Goal: Task Accomplishment & Management: Use online tool/utility

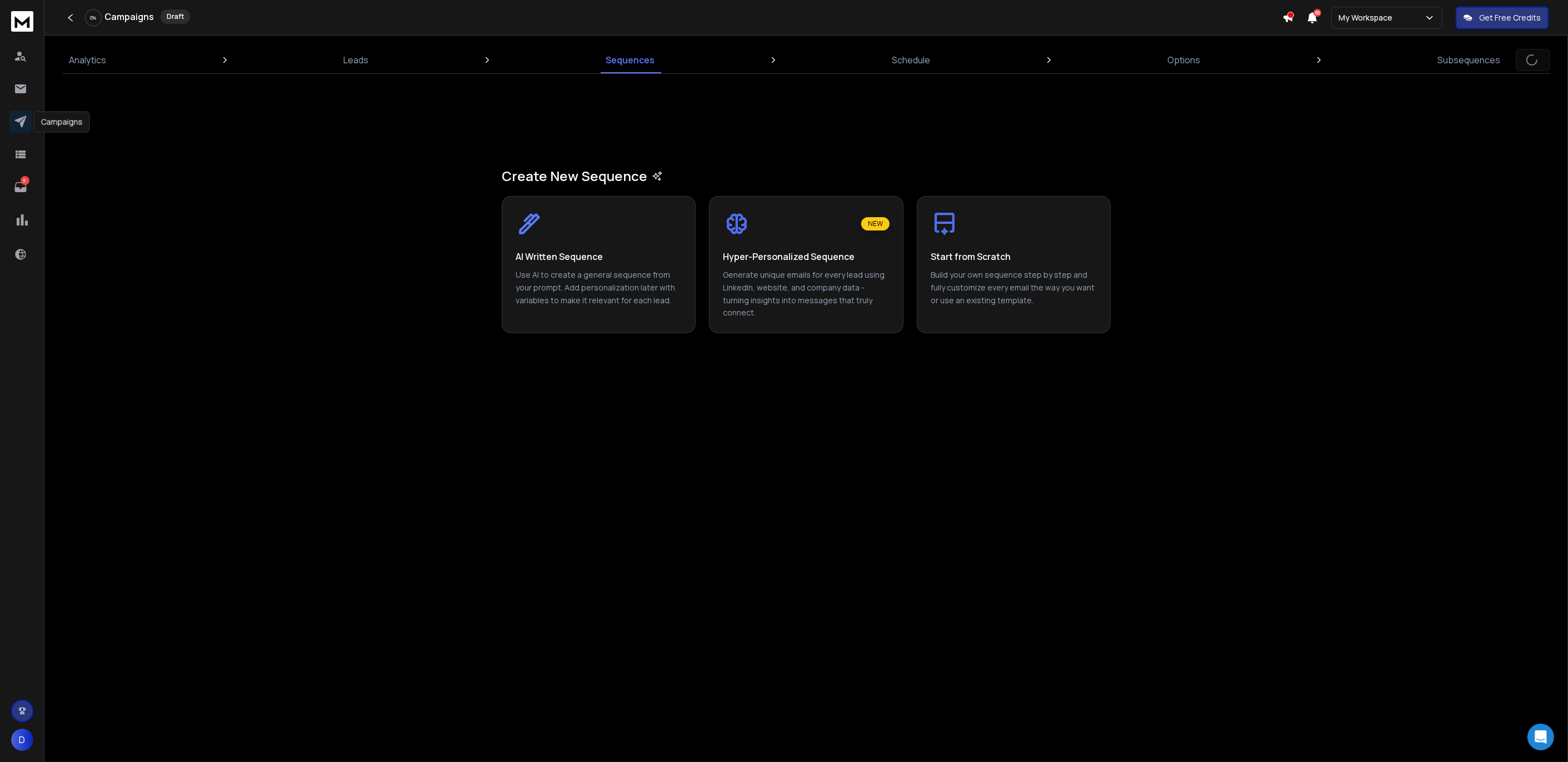
click at [17, 120] on icon at bounding box center [20, 121] width 11 height 11
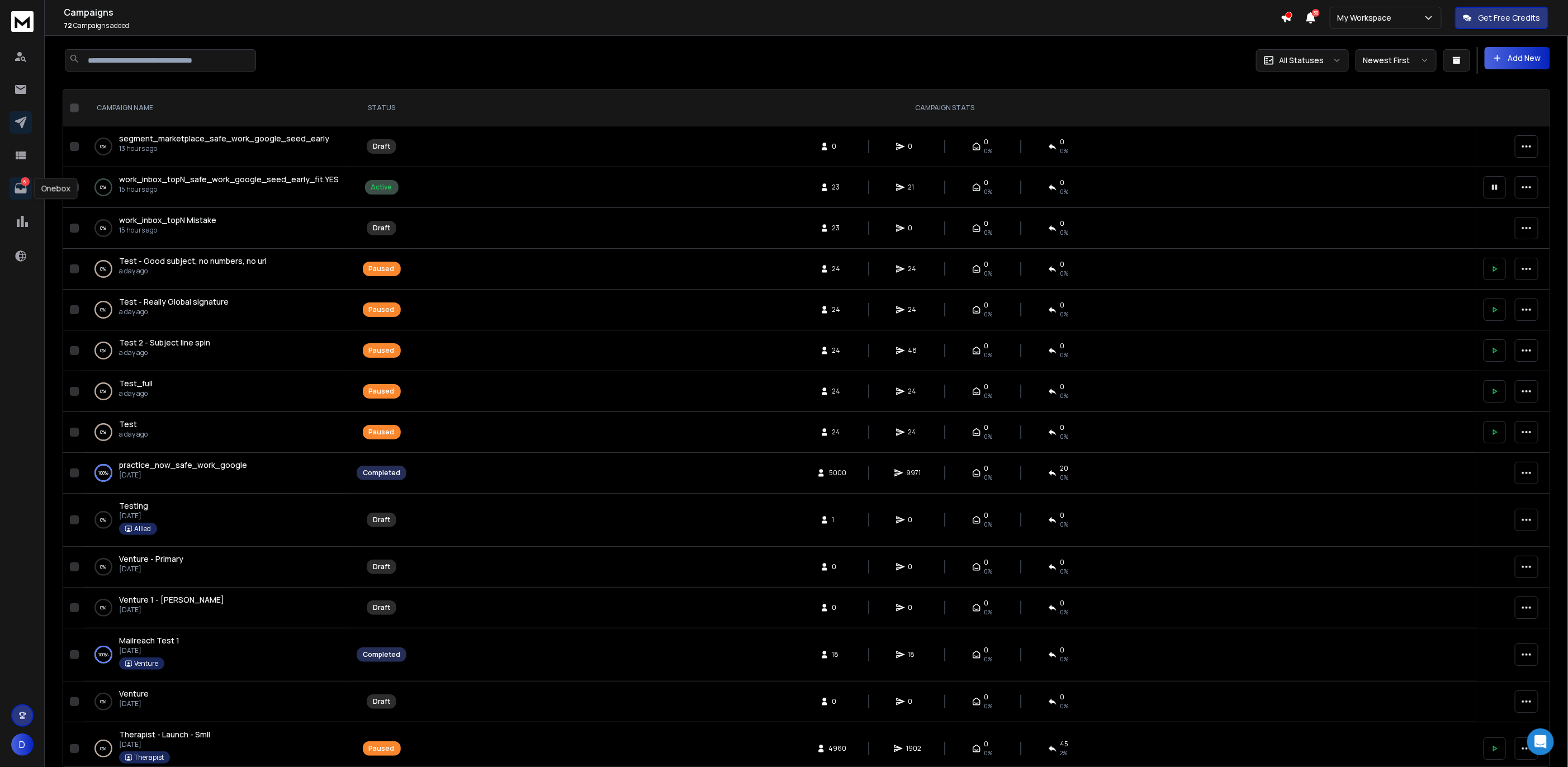
click at [18, 191] on icon at bounding box center [20, 188] width 11 height 10
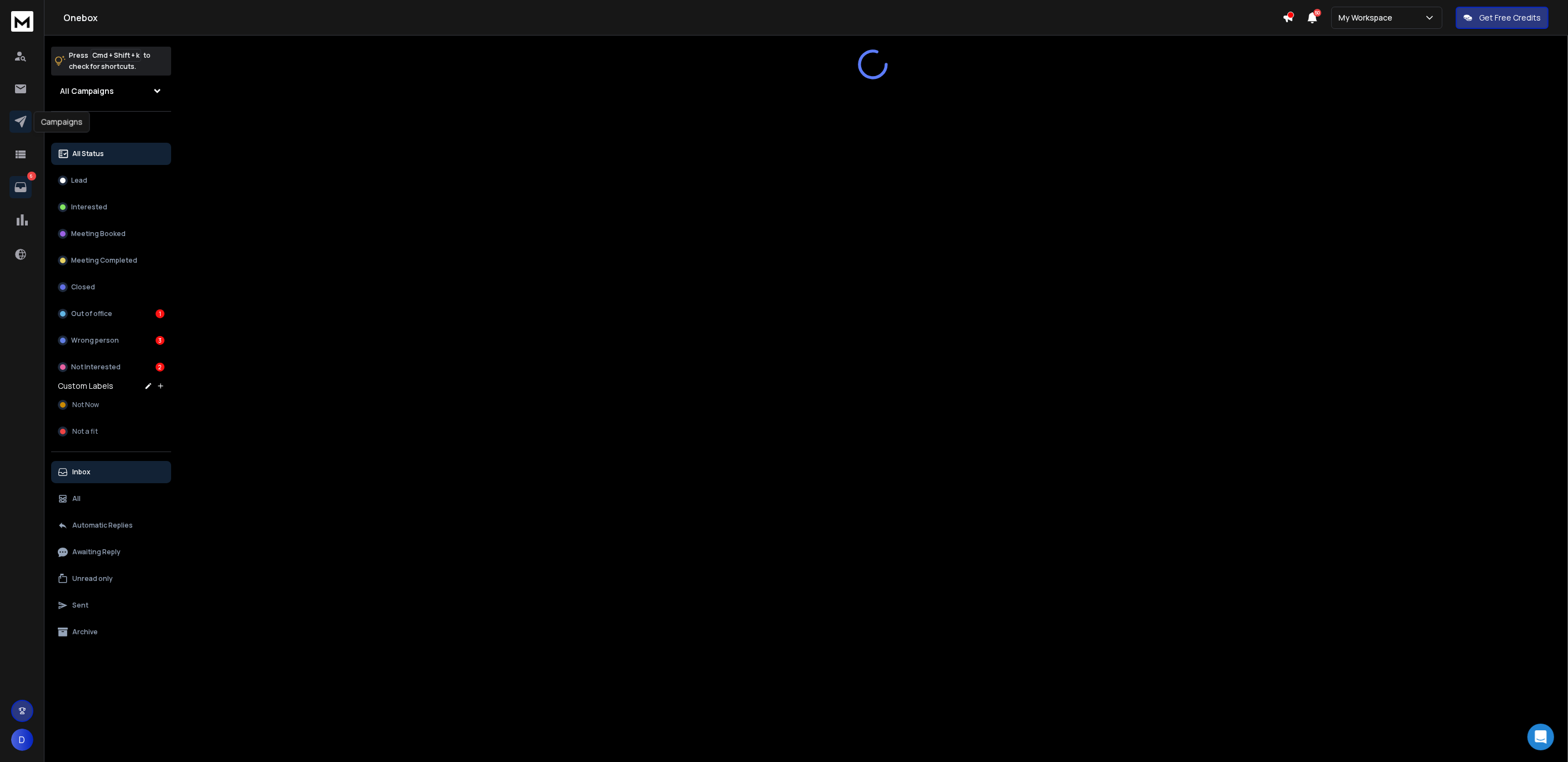
click at [21, 119] on icon at bounding box center [20, 121] width 11 height 11
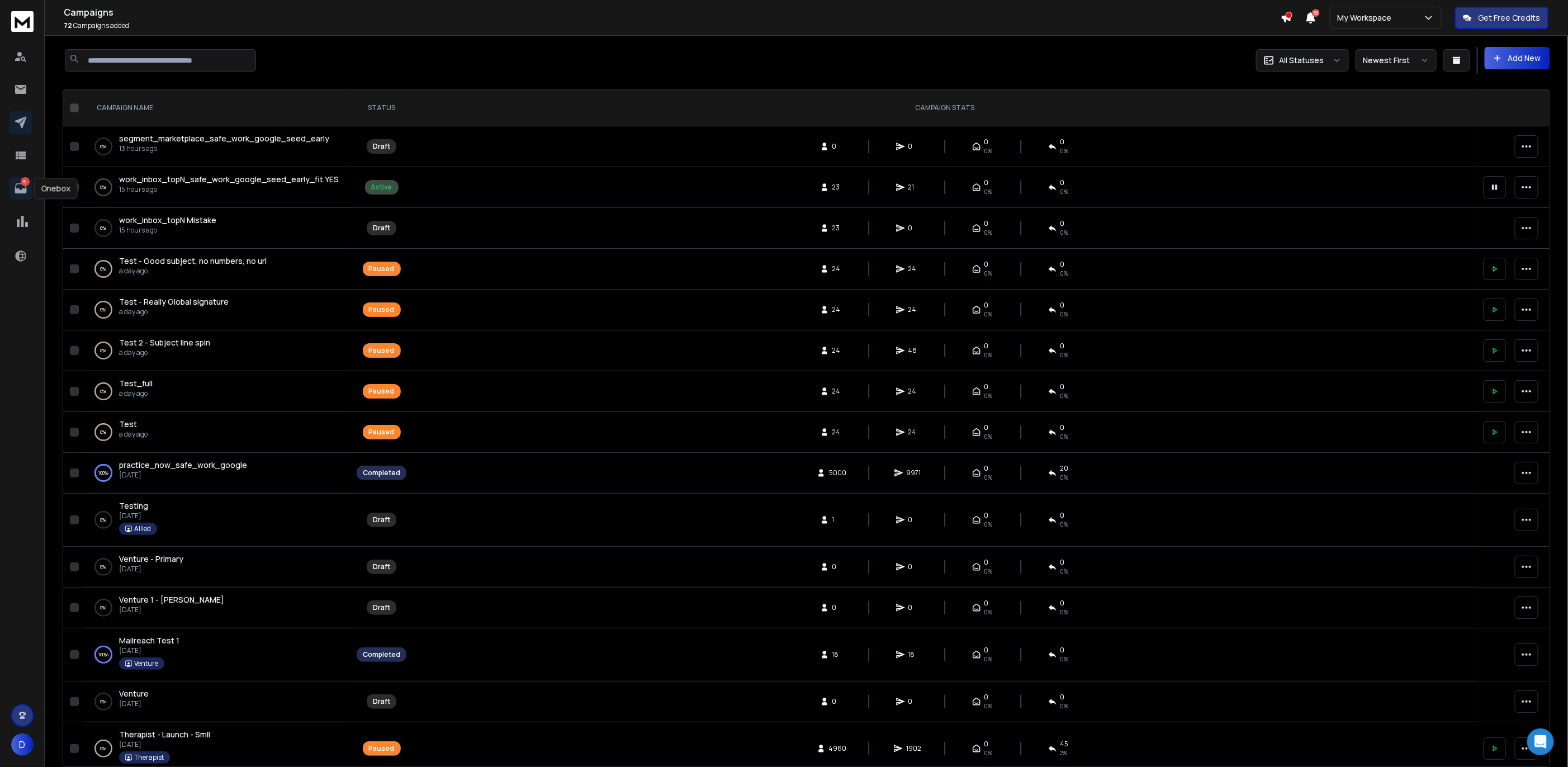
click at [17, 190] on icon at bounding box center [20, 188] width 11 height 10
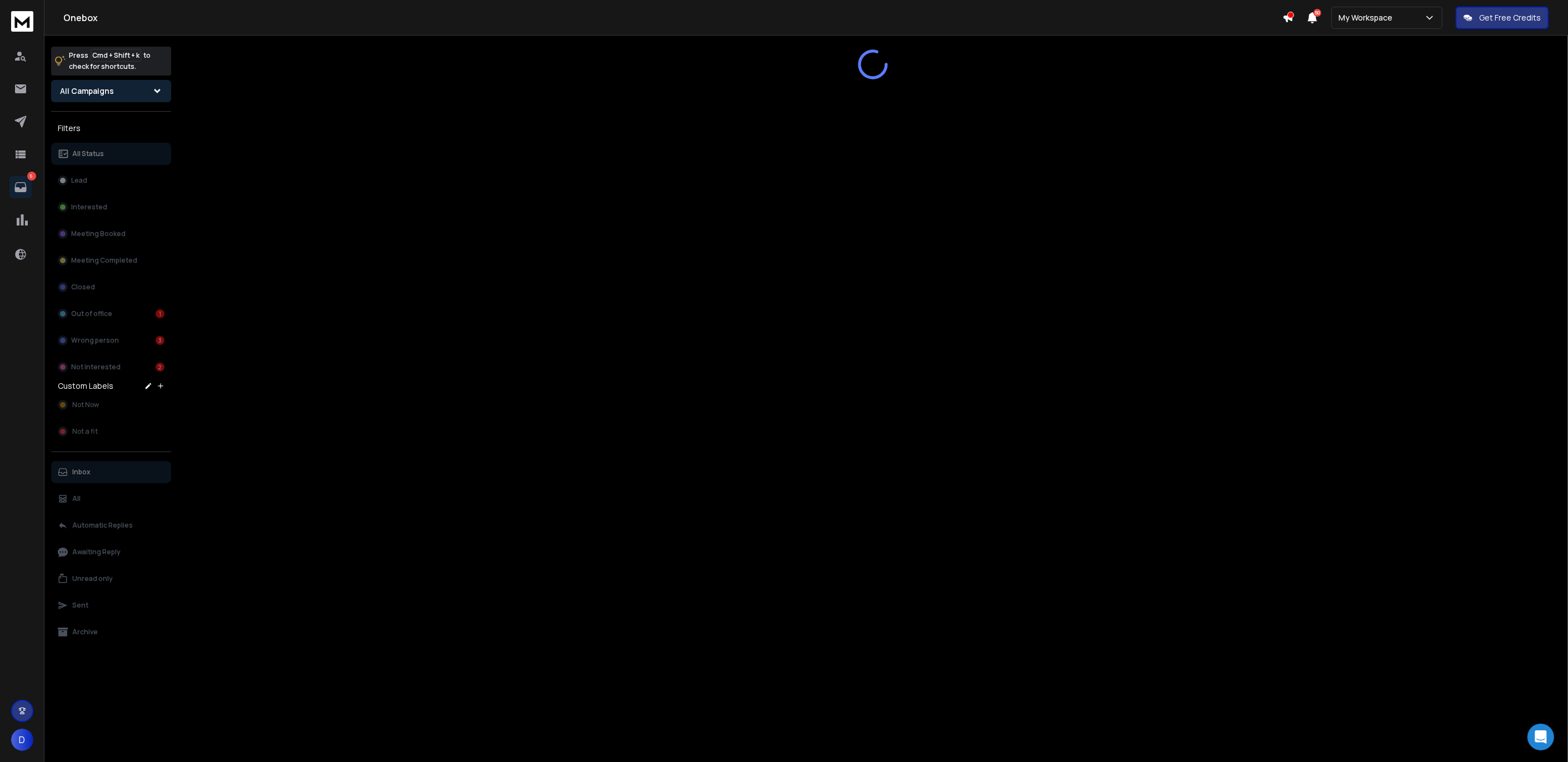
click at [154, 88] on icon at bounding box center [157, 91] width 10 height 10
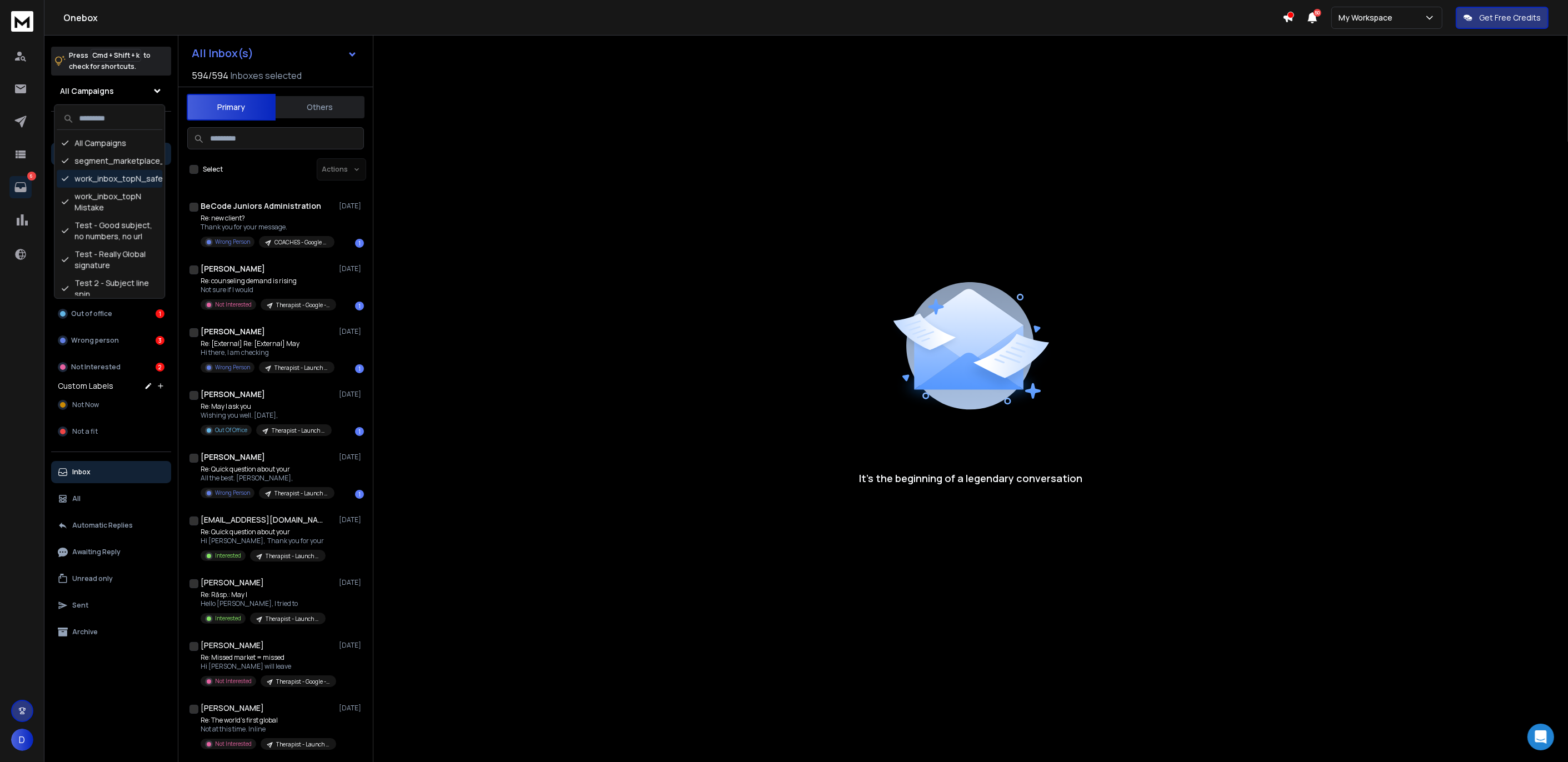
click at [65, 178] on polyline at bounding box center [65, 179] width 6 height 4
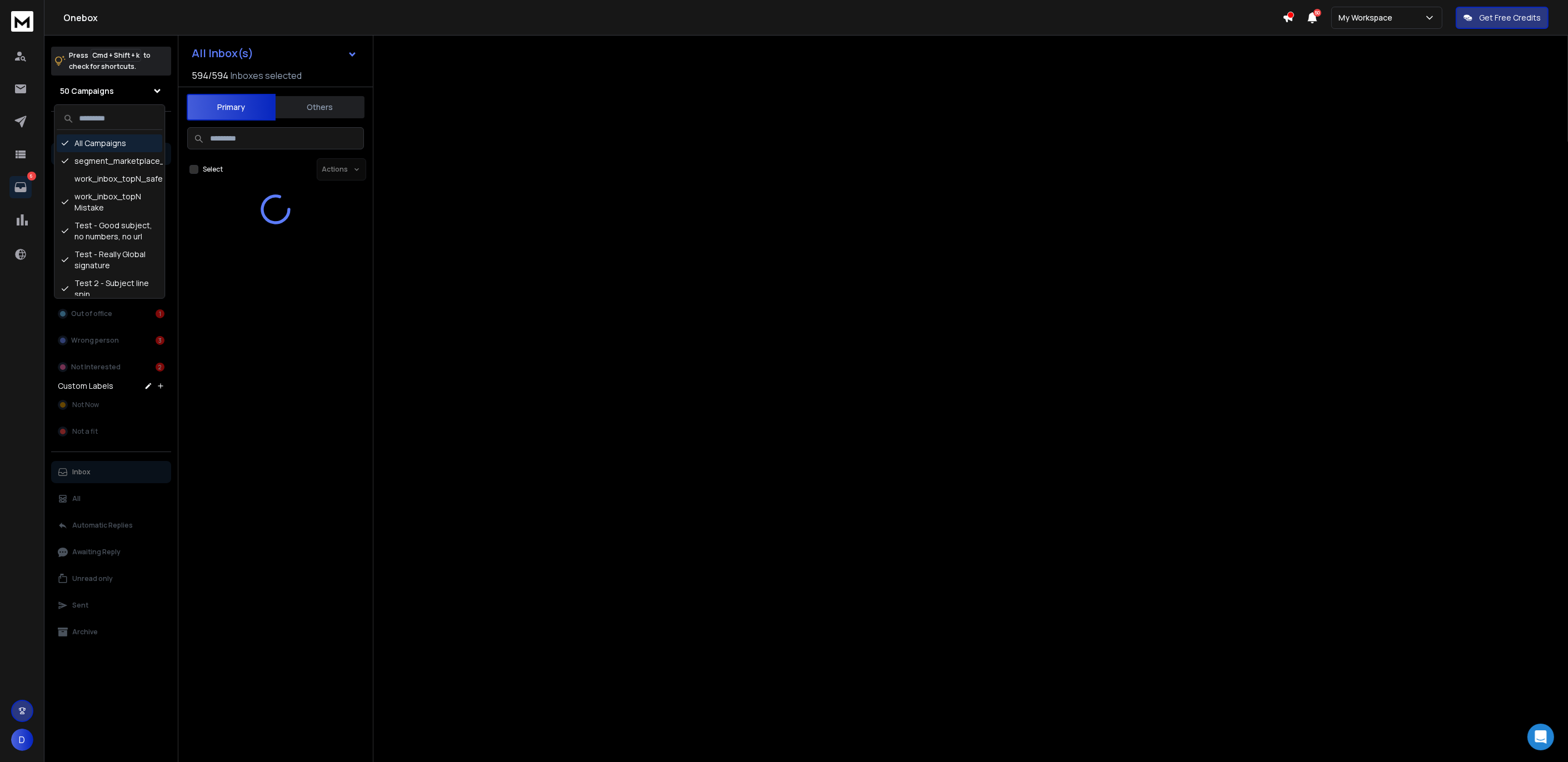
click at [63, 141] on icon at bounding box center [65, 143] width 9 height 9
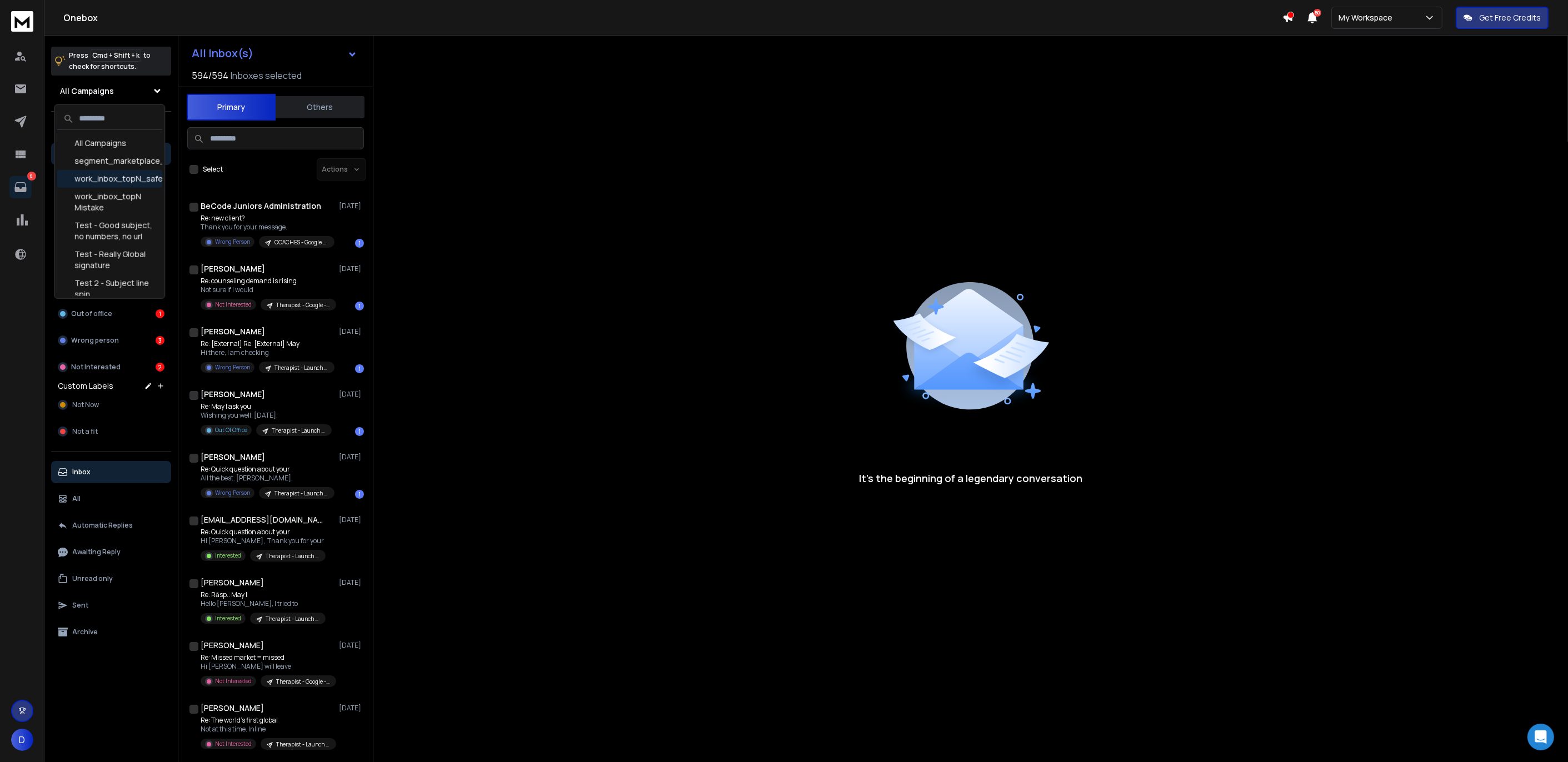
click at [66, 177] on span at bounding box center [65, 179] width 8 height 8
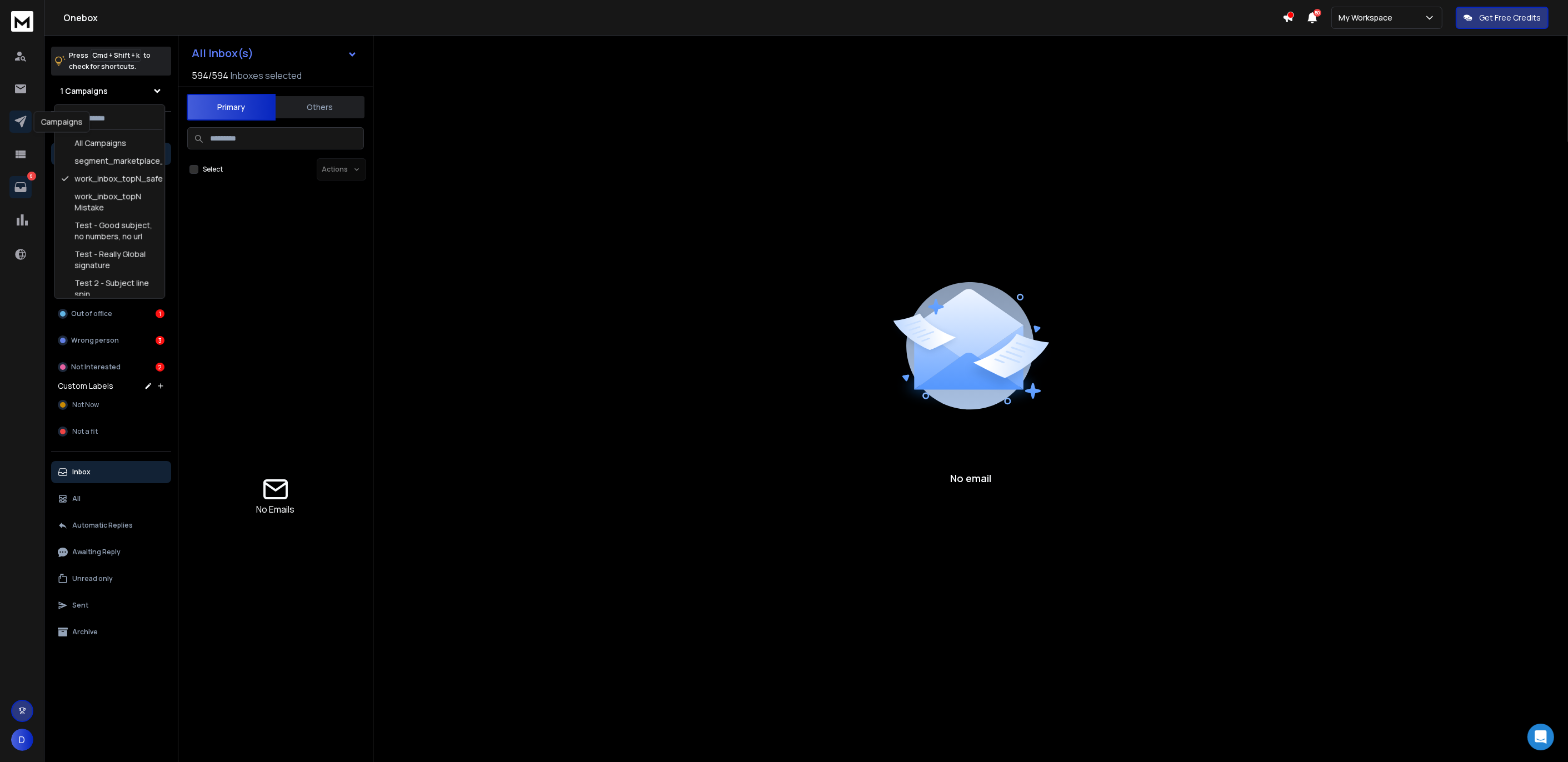
click at [18, 121] on icon at bounding box center [20, 121] width 11 height 11
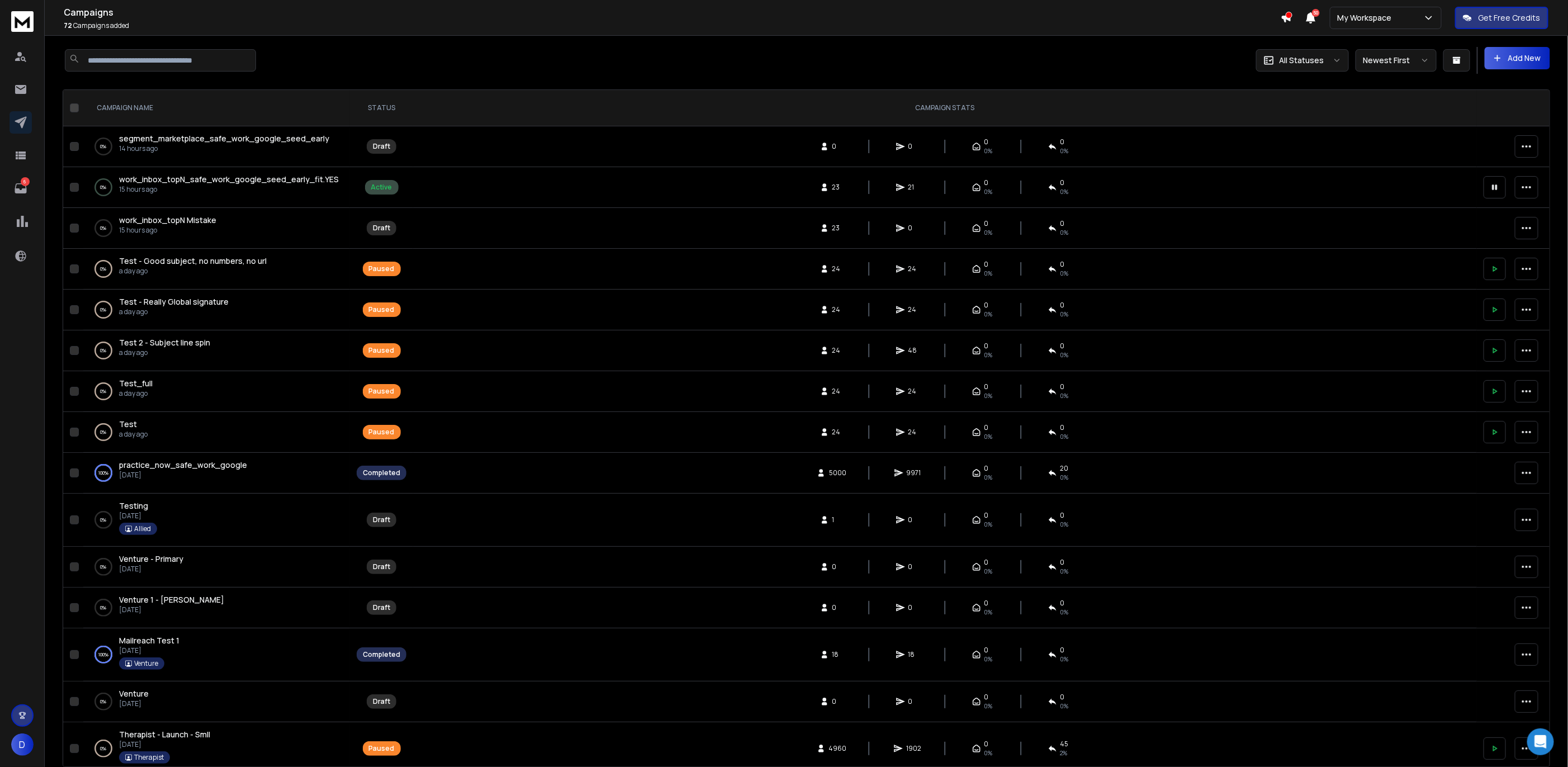
click at [1521, 185] on icon "button" at bounding box center [1526, 187] width 11 height 11
click at [1484, 263] on div "Duplicate Campaign" at bounding box center [1487, 265] width 92 height 11
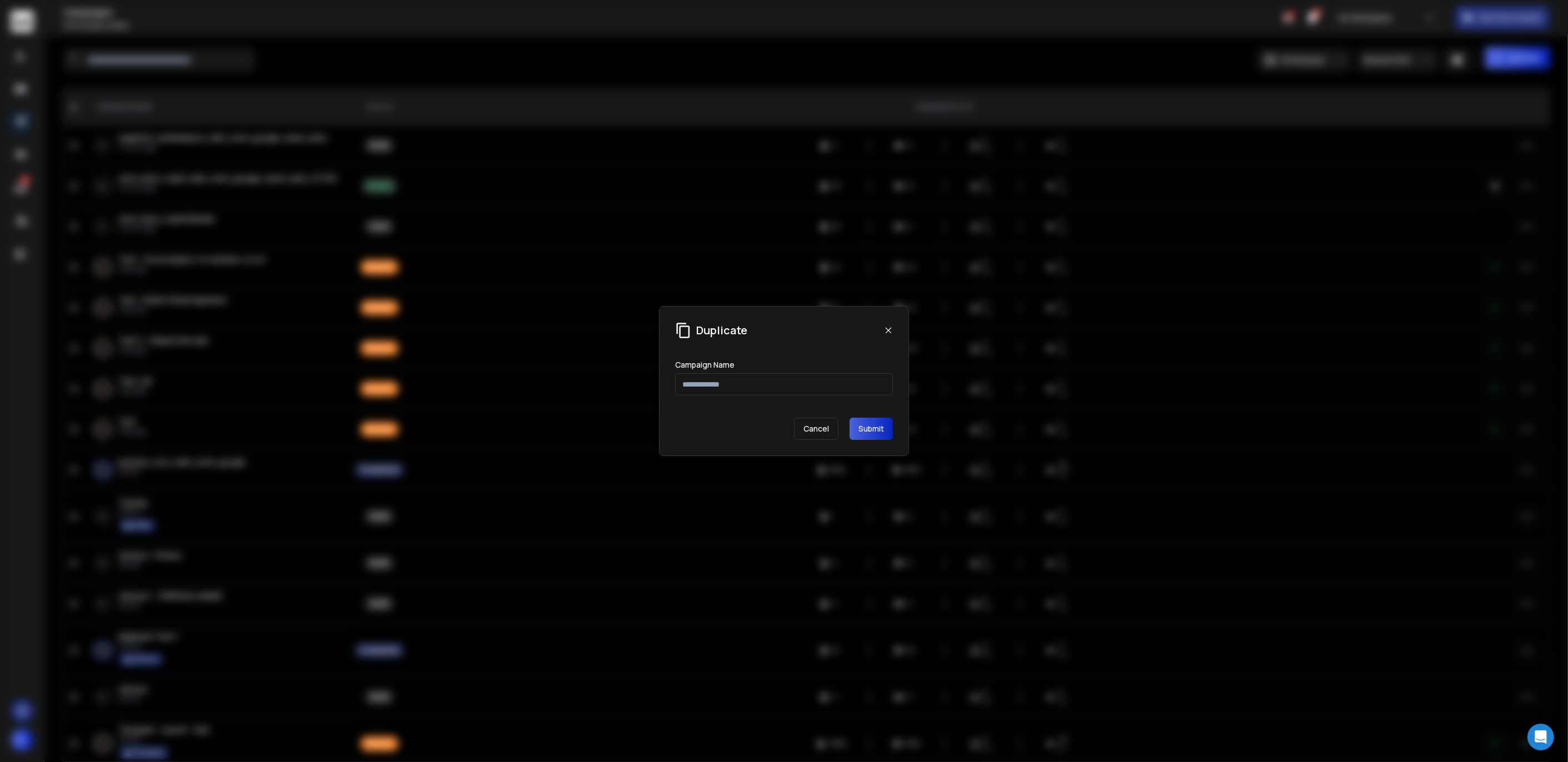
click at [809, 382] on input "text" at bounding box center [784, 384] width 218 height 22
type input "****"
click at [877, 428] on button "Submit" at bounding box center [871, 428] width 43 height 22
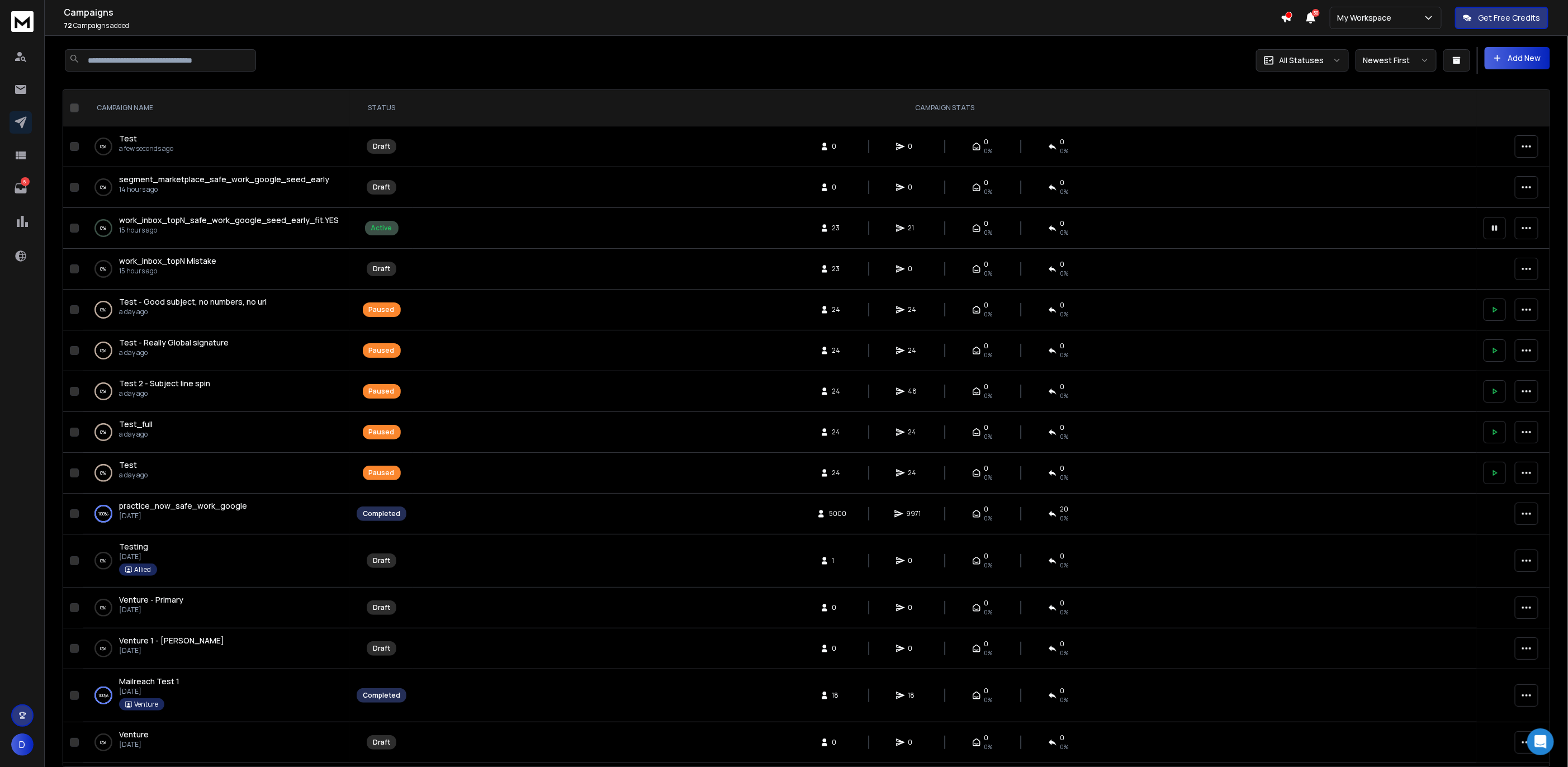
click at [128, 140] on span "Test" at bounding box center [127, 138] width 18 height 11
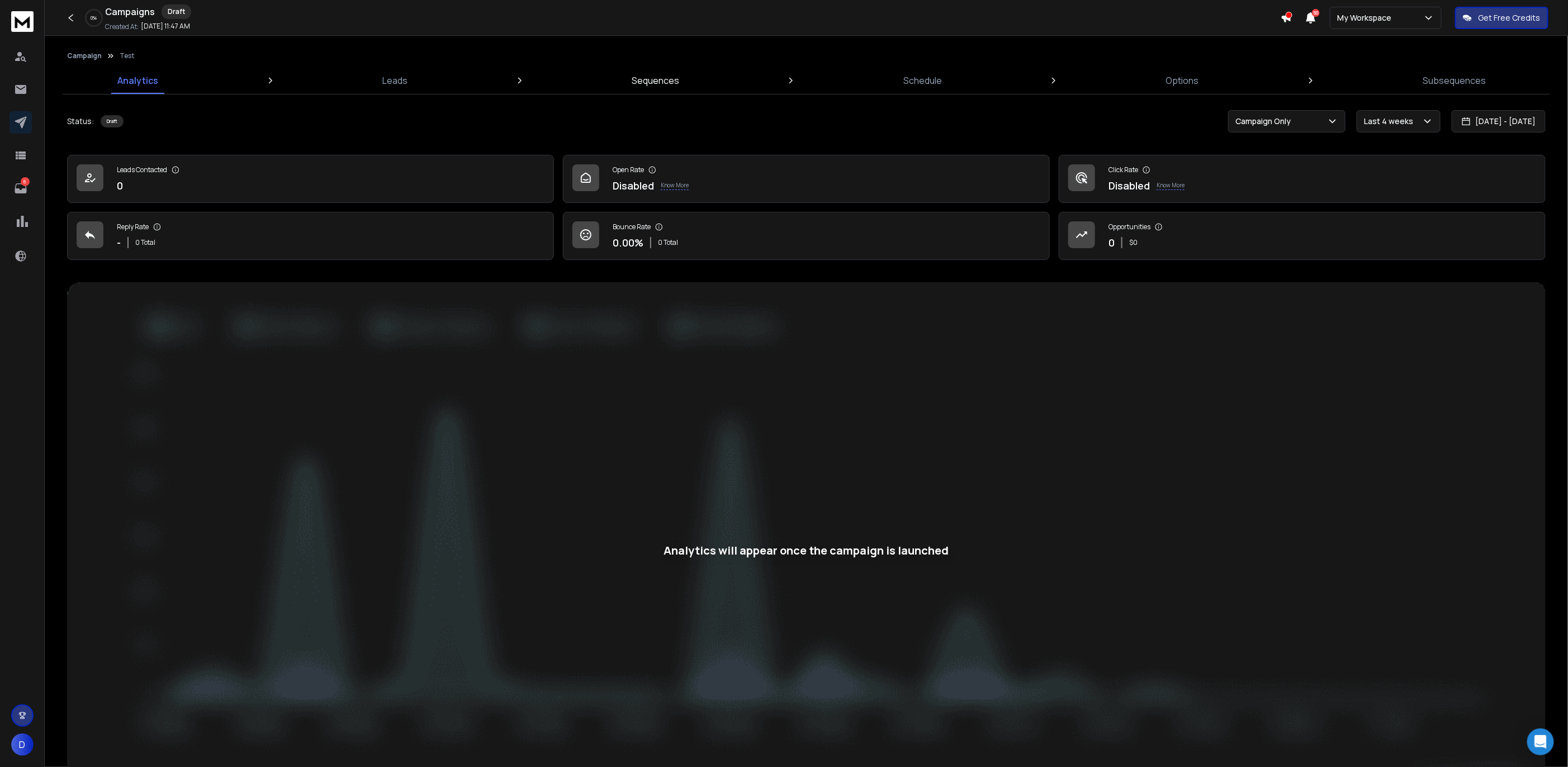
click at [654, 75] on p "Sequences" at bounding box center [655, 81] width 48 height 13
